Goal: Find specific page/section: Find specific page/section

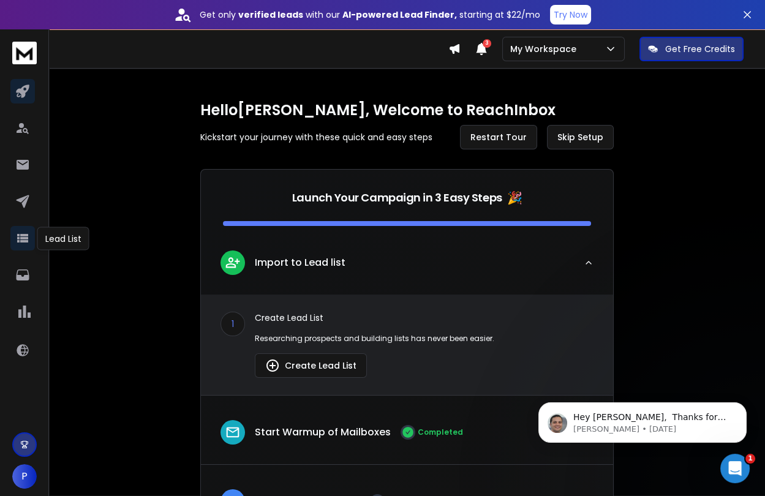
click at [17, 230] on link at bounding box center [22, 238] width 24 height 24
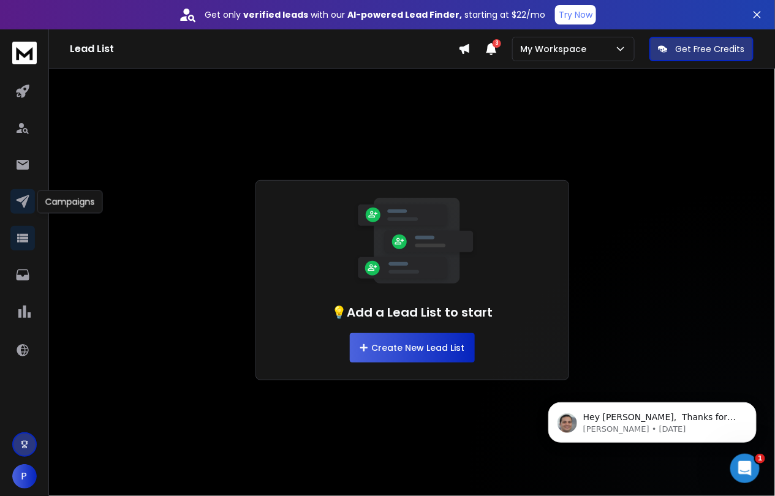
click at [19, 189] on link at bounding box center [22, 201] width 24 height 24
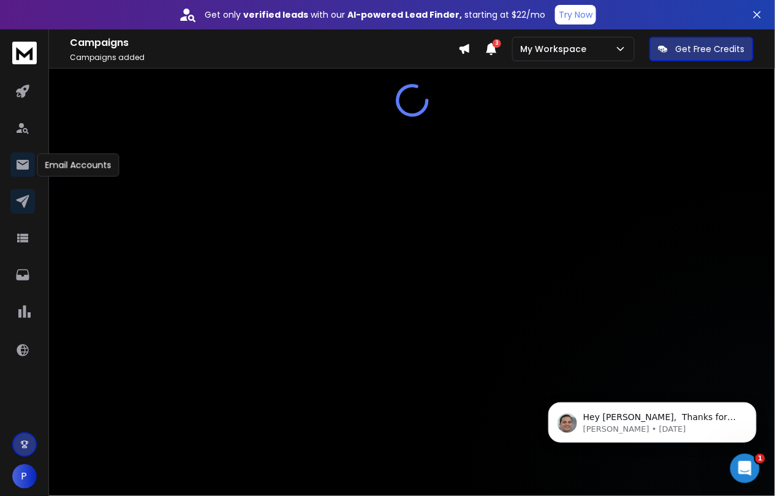
click at [20, 163] on icon at bounding box center [22, 164] width 15 height 15
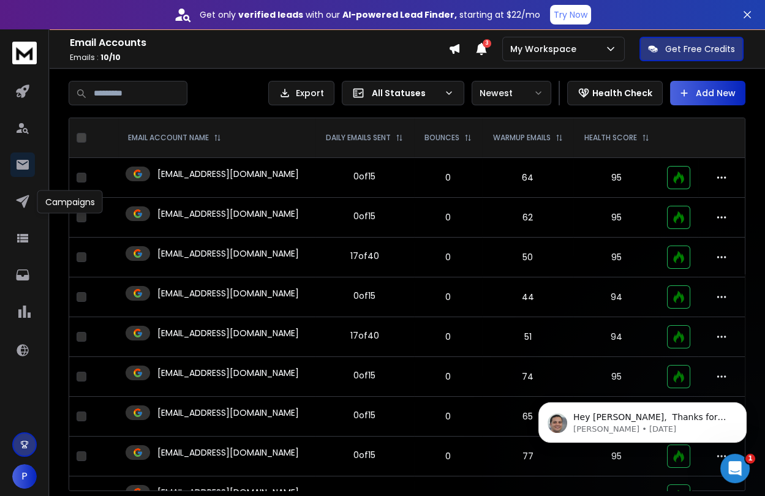
click at [12, 189] on div at bounding box center [24, 223] width 28 height 288
click at [21, 195] on icon at bounding box center [22, 201] width 15 height 15
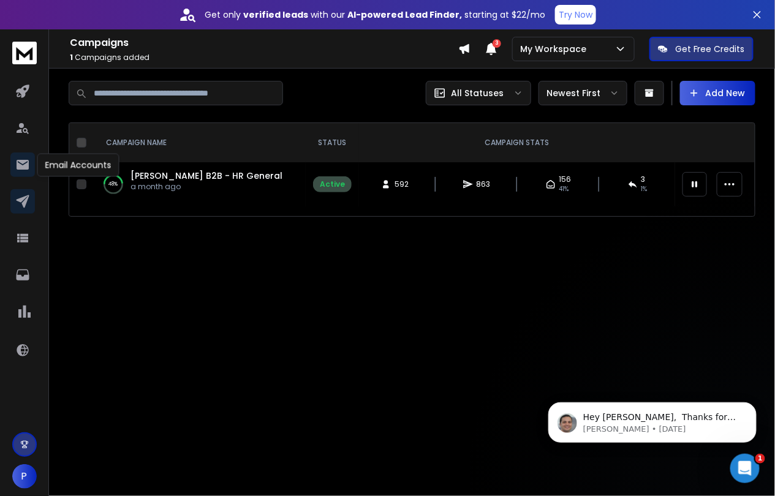
click at [17, 170] on icon at bounding box center [22, 164] width 15 height 15
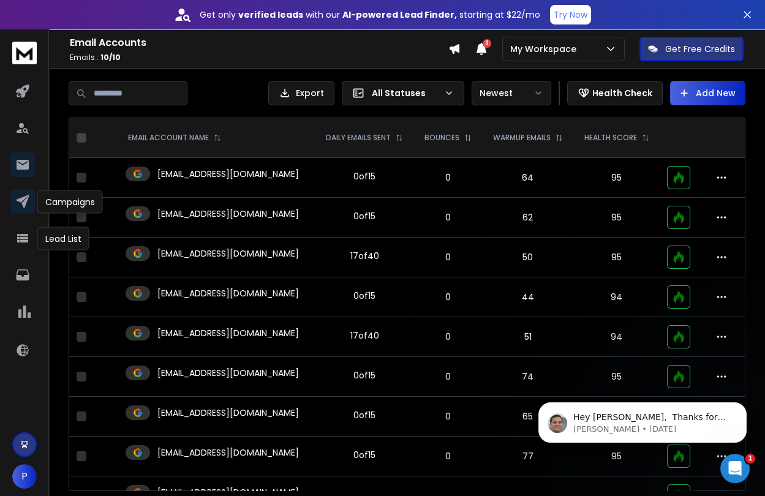
click at [15, 197] on icon at bounding box center [22, 201] width 15 height 15
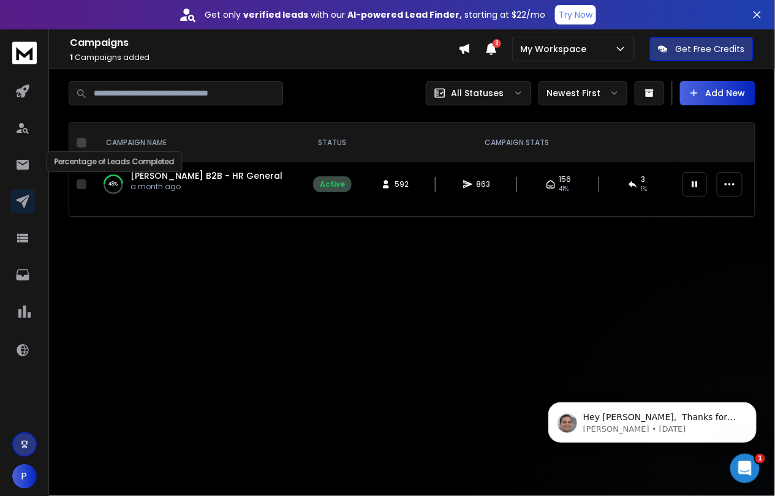
click at [162, 177] on span "[PERSON_NAME] B2B - HR General" at bounding box center [206, 176] width 152 height 12
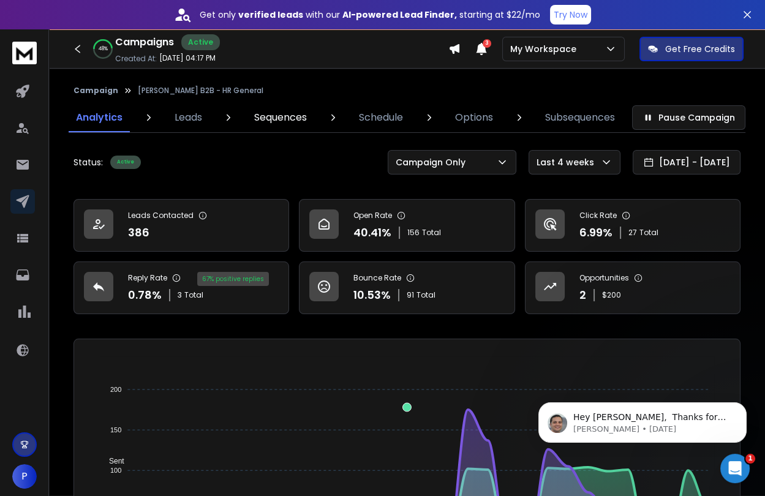
click at [295, 130] on link "Sequences" at bounding box center [280, 117] width 67 height 29
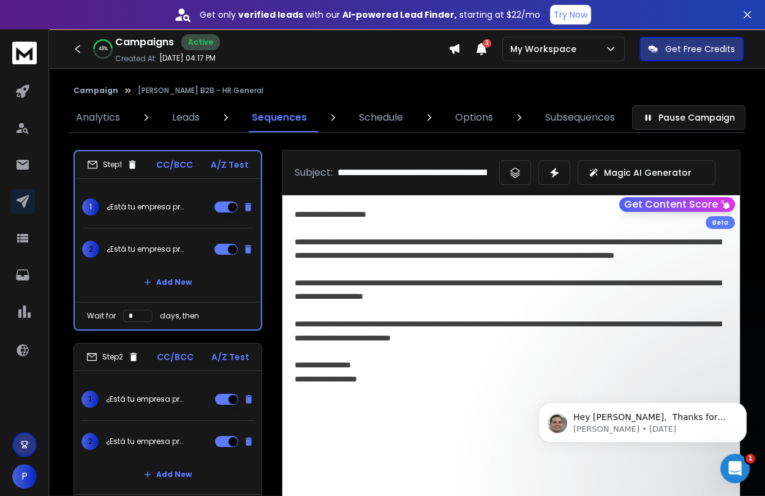
click at [189, 199] on div "1 ¿Está tu empresa preparada para gestionar situaciones difíciles?" at bounding box center [167, 207] width 171 height 42
click at [179, 250] on p "¿Está tu empresa preparada para gestionar situaciones difíciles?" at bounding box center [146, 249] width 78 height 10
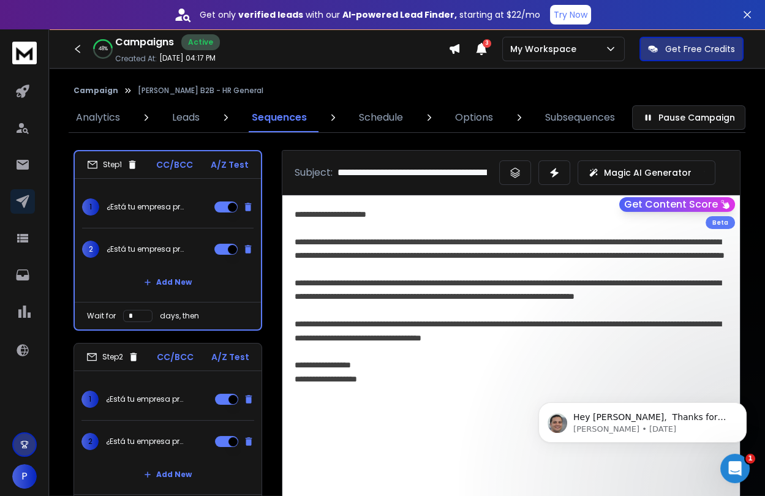
click at [270, 81] on div "Campaign [PERSON_NAME] B2B - HR General" at bounding box center [407, 91] width 677 height 20
click at [28, 92] on icon at bounding box center [22, 91] width 15 height 15
